Goal: Task Accomplishment & Management: Complete application form

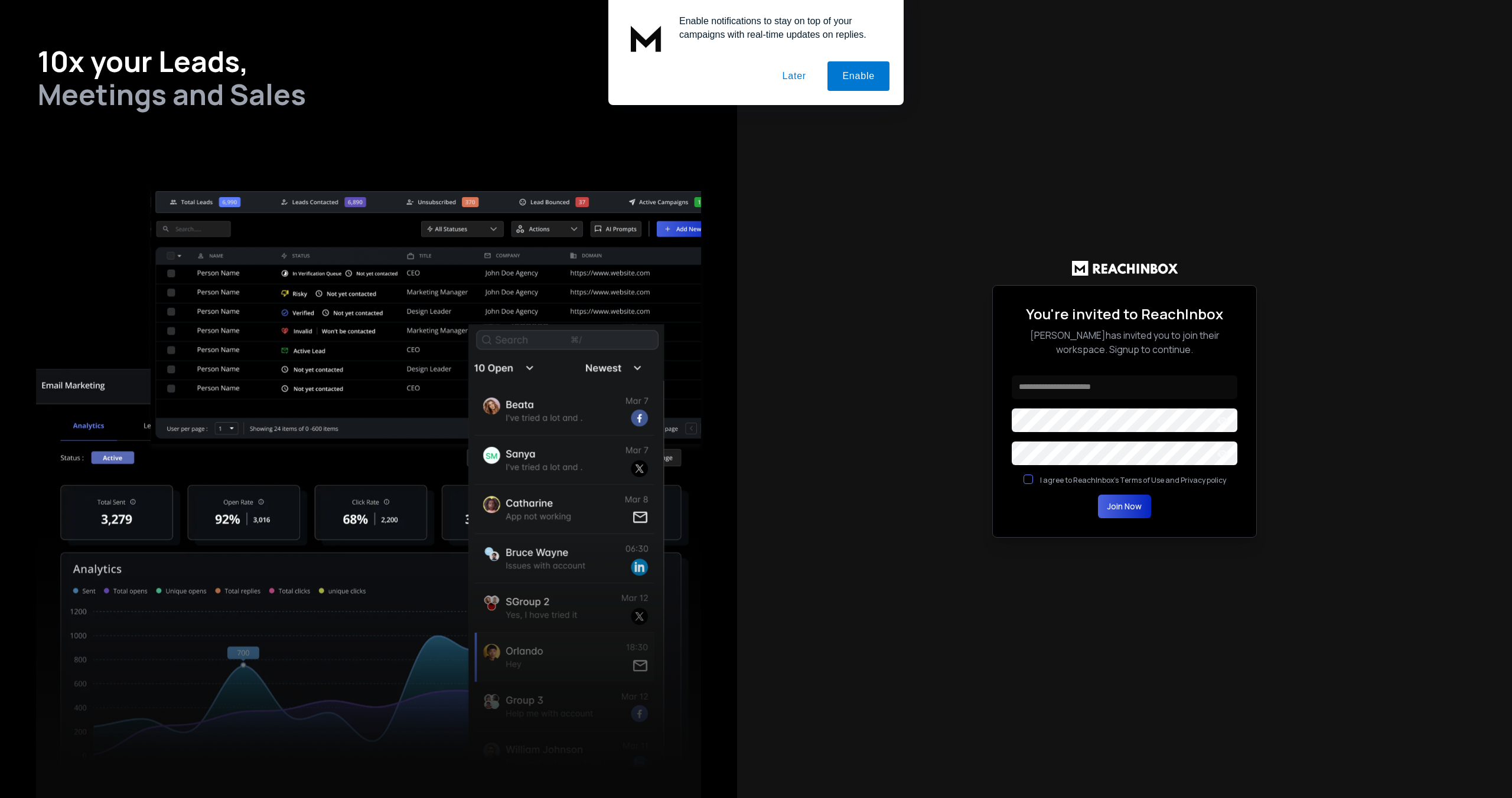
click at [1036, 485] on div "I agree to ReachInbox's Terms of Use and Privacy policy" at bounding box center [1124, 480] width 202 height 11
click at [1033, 480] on button "I agree to ReachInbox's Terms of Use and Privacy policy" at bounding box center [1028, 479] width 9 height 9
click at [1117, 509] on button "Join Now" at bounding box center [1124, 506] width 53 height 23
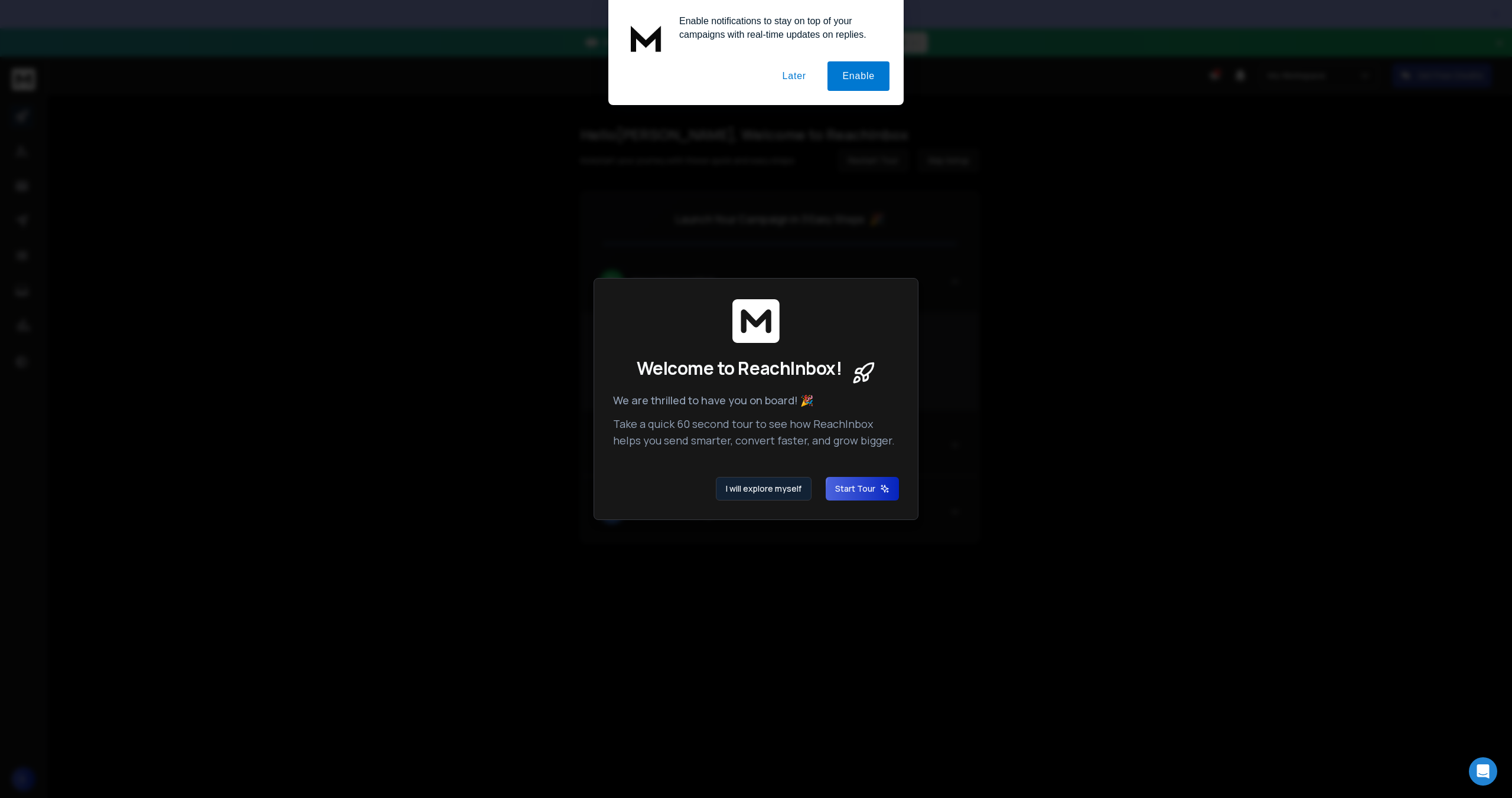
click at [776, 490] on button "I will explore myself" at bounding box center [763, 488] width 96 height 23
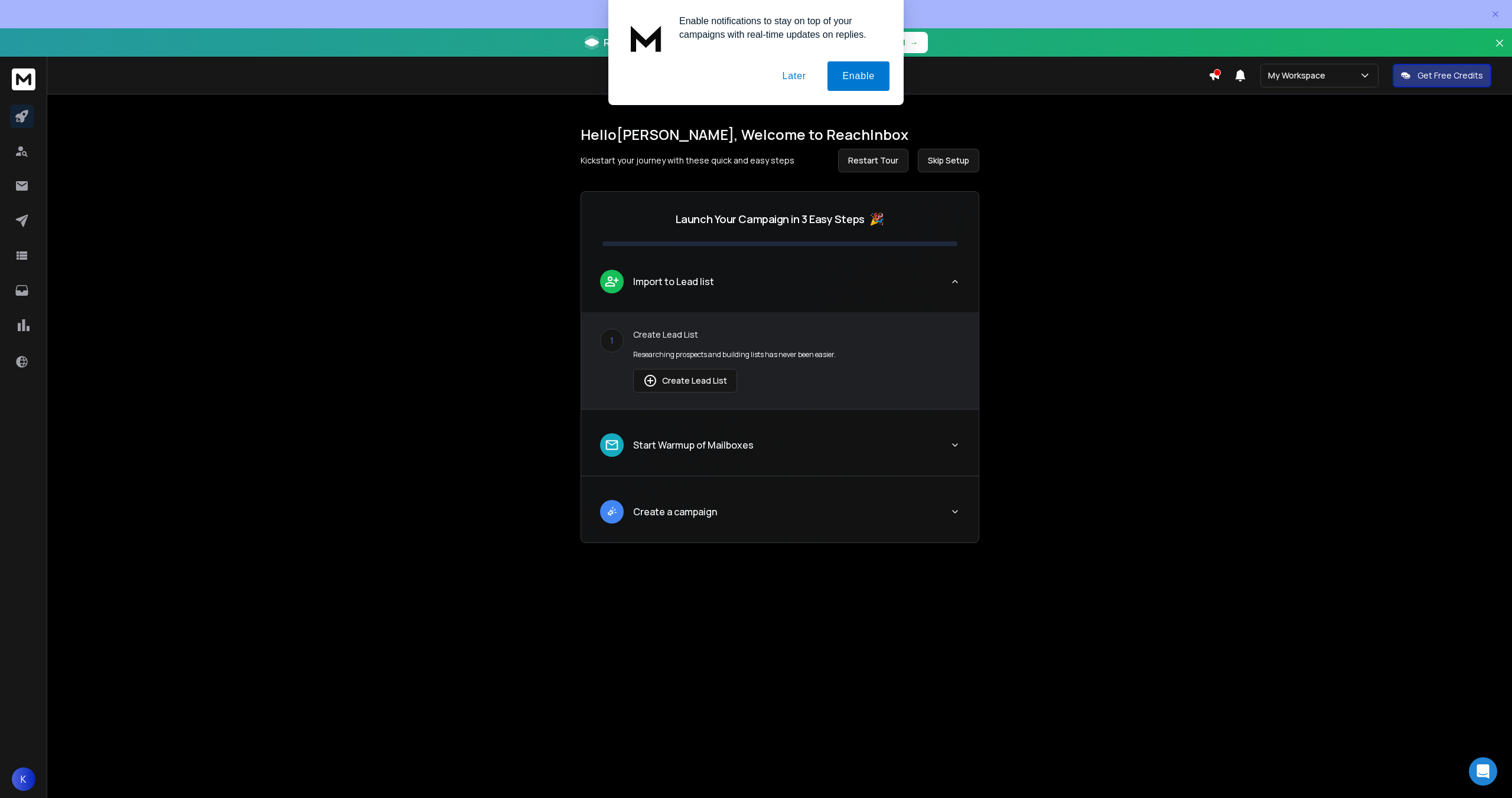
click at [807, 79] on button "Later" at bounding box center [794, 76] width 53 height 30
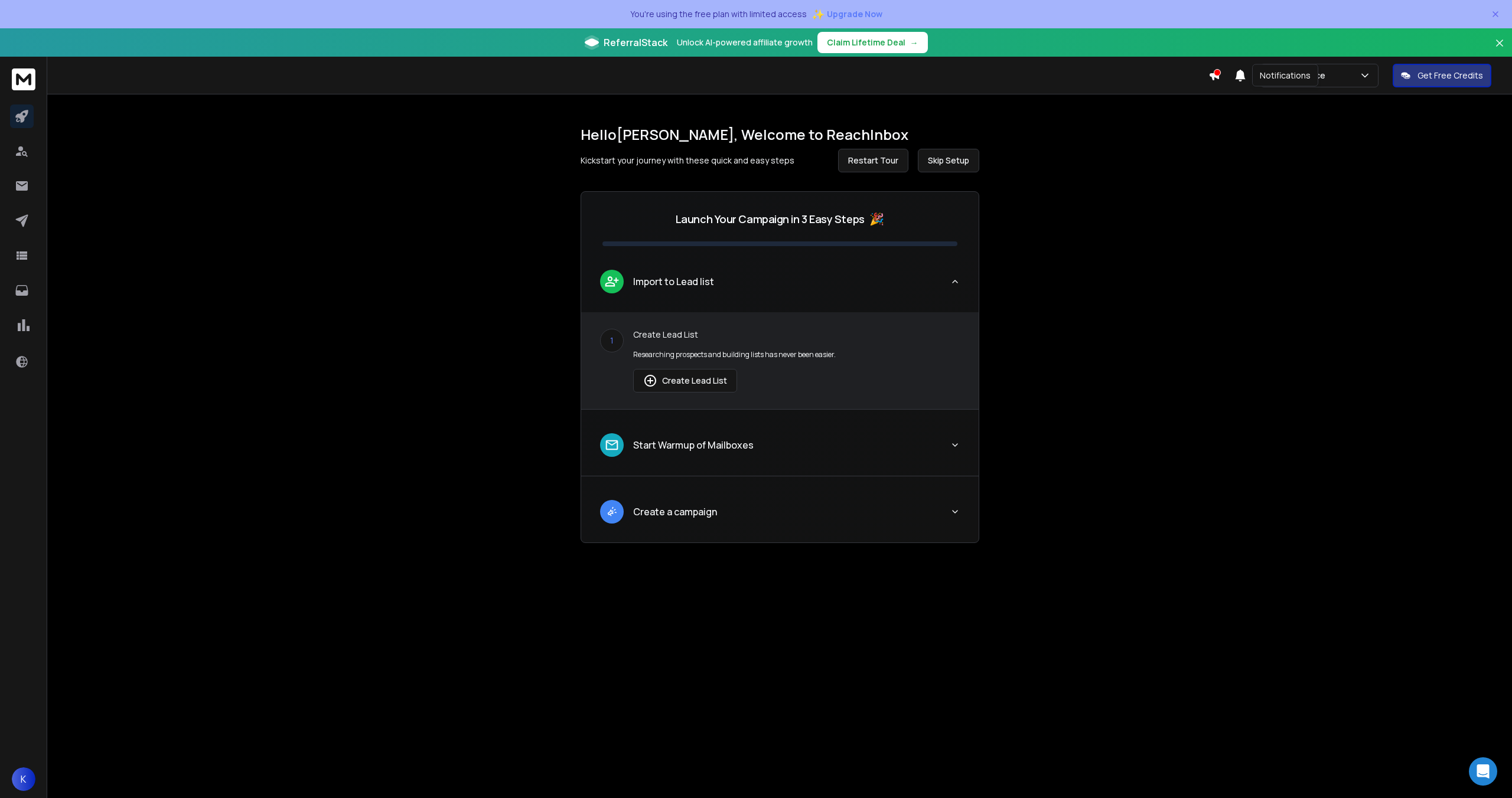
click at [1293, 77] on div "Notifications" at bounding box center [1285, 75] width 66 height 23
click at [1356, 80] on div "My Workspace" at bounding box center [1320, 75] width 103 height 12
click at [443, 292] on div "Hello Kyle , Welcome to ReachInbox Kickstart your journey with these quick and …" at bounding box center [780, 334] width 1427 height 456
click at [1340, 77] on div "My Workspace" at bounding box center [1320, 75] width 103 height 12
click at [1323, 124] on p "--- Switch Workspace ---" at bounding box center [1323, 122] width 94 height 12
